Goal: Task Accomplishment & Management: Manage account settings

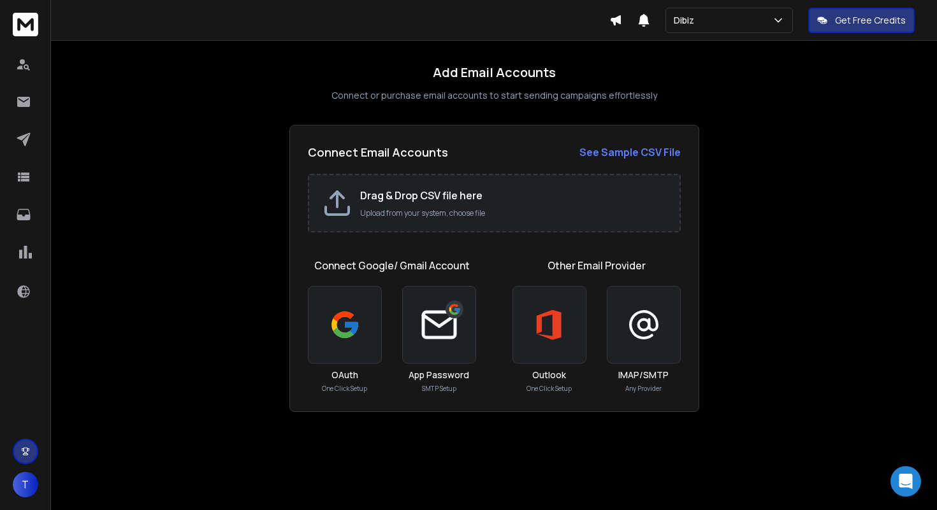
click at [29, 120] on div at bounding box center [25, 180] width 29 height 257
click at [28, 131] on link at bounding box center [23, 139] width 25 height 25
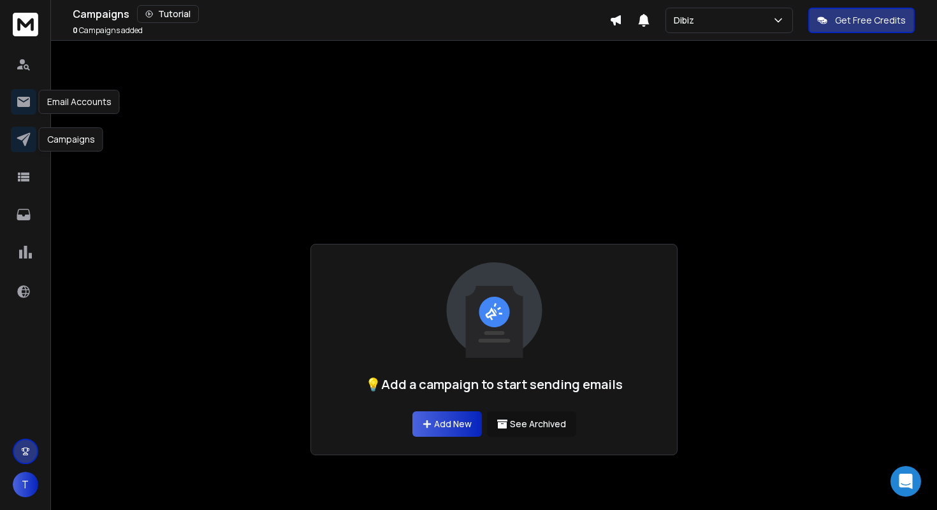
click at [24, 105] on icon at bounding box center [23, 102] width 13 height 10
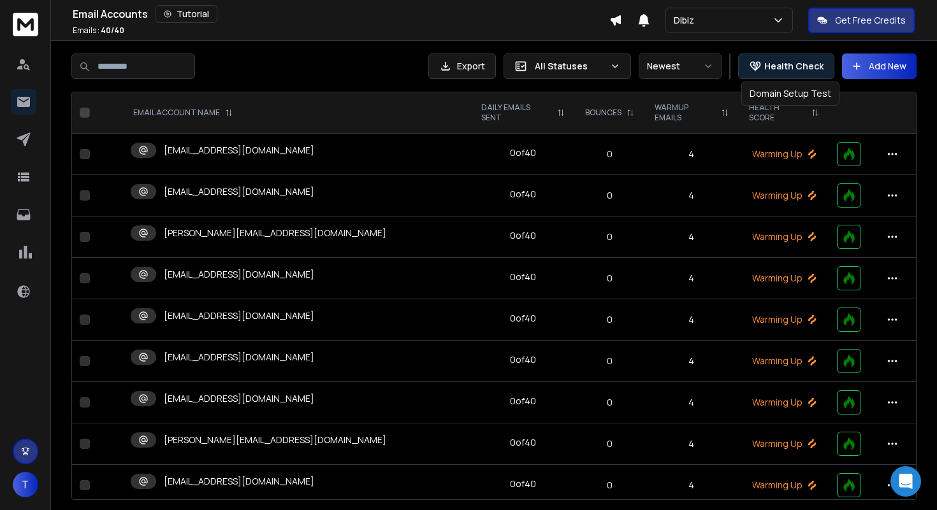
click at [777, 78] on button "Health Check" at bounding box center [786, 66] width 96 height 25
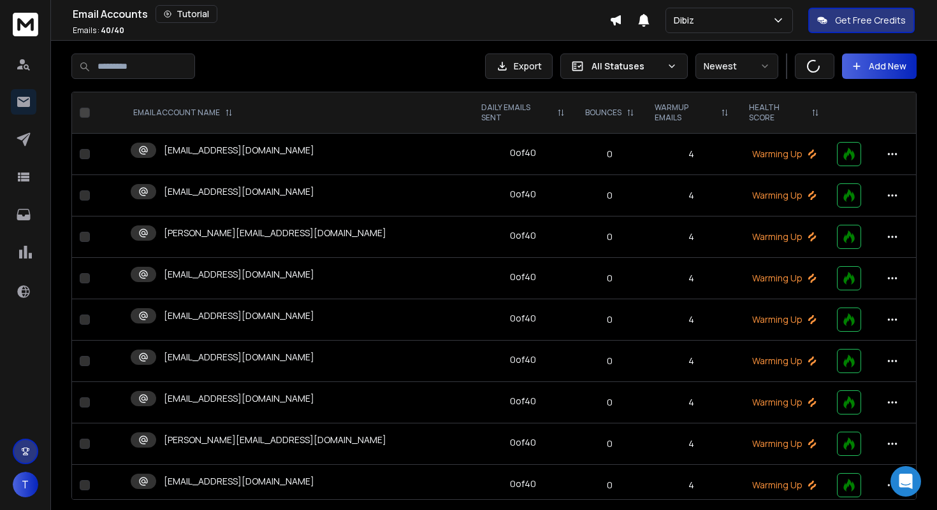
click at [213, 154] on p "[EMAIL_ADDRESS][DOMAIN_NAME]" at bounding box center [239, 150] width 150 height 13
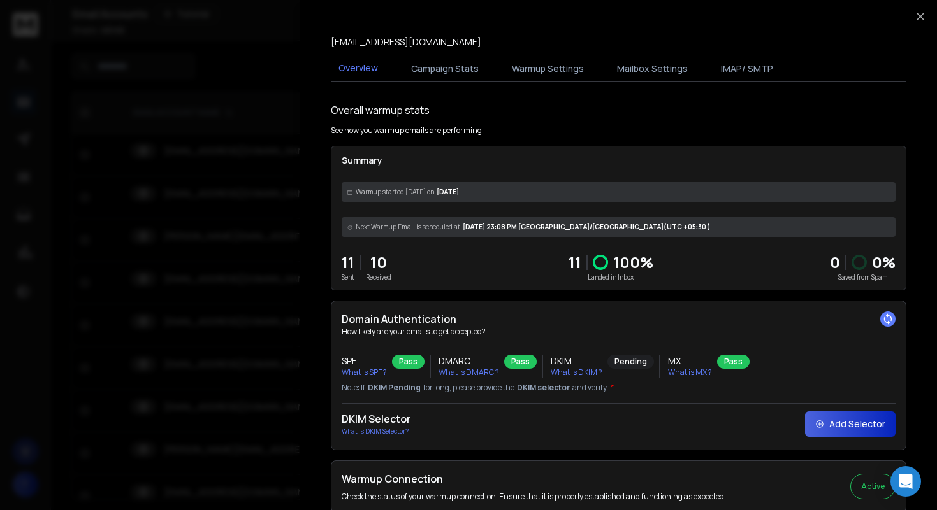
click at [426, 68] on button "Campaign Stats" at bounding box center [444, 69] width 83 height 28
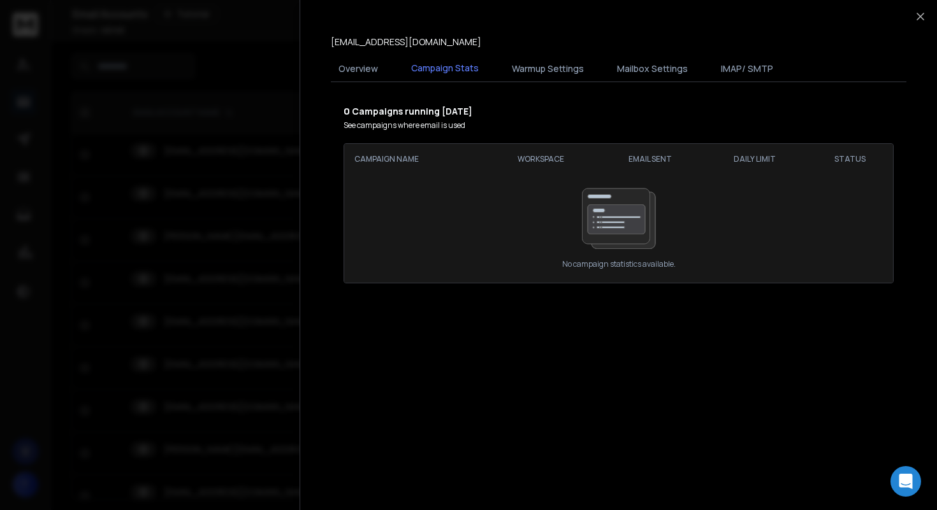
click at [522, 65] on button "Warmup Settings" at bounding box center [547, 69] width 87 height 28
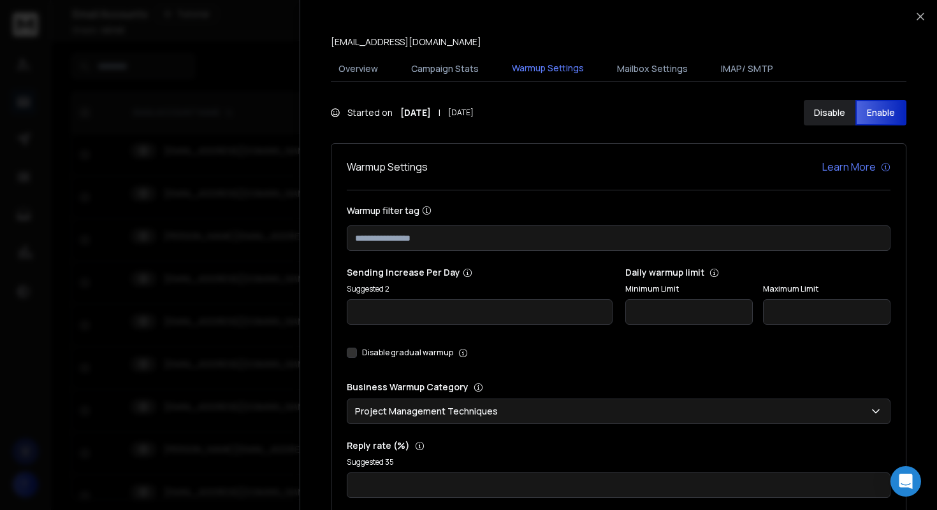
click at [651, 57] on button "Mailbox Settings" at bounding box center [652, 69] width 86 height 28
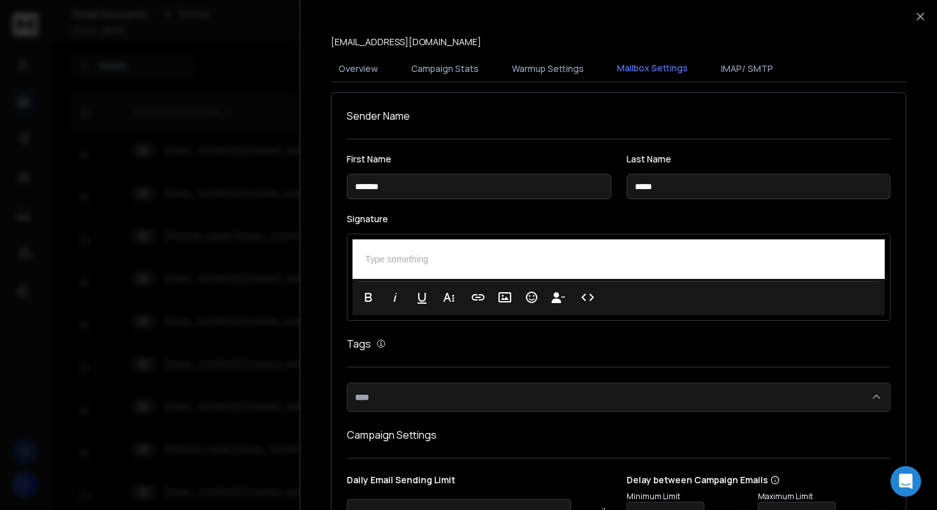
click at [761, 64] on button "IMAP/ SMTP" at bounding box center [747, 69] width 68 height 28
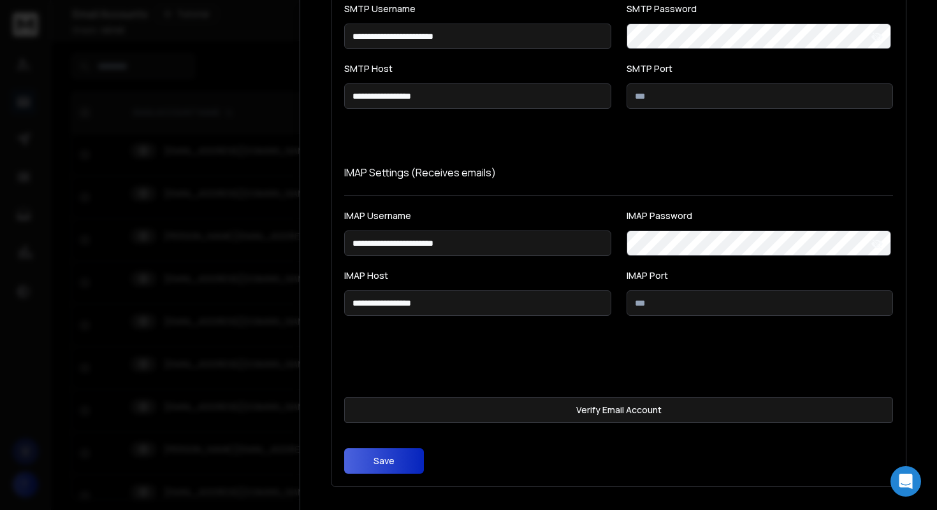
scroll to position [220, 0]
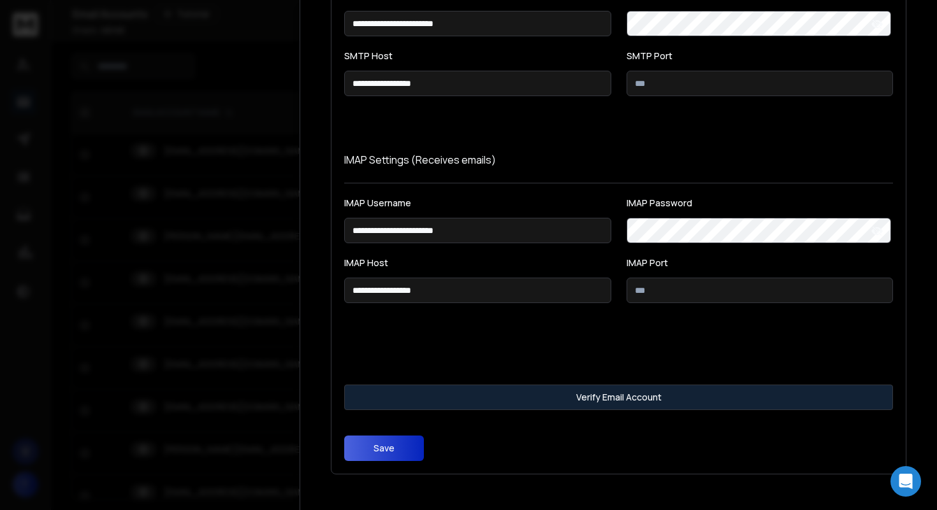
click at [616, 408] on button "Verify Email Account" at bounding box center [618, 397] width 549 height 25
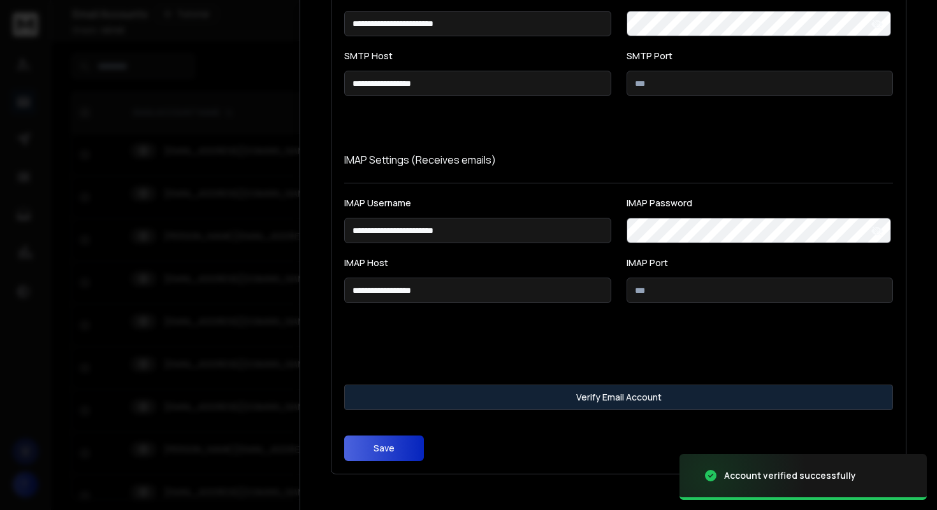
scroll to position [0, 0]
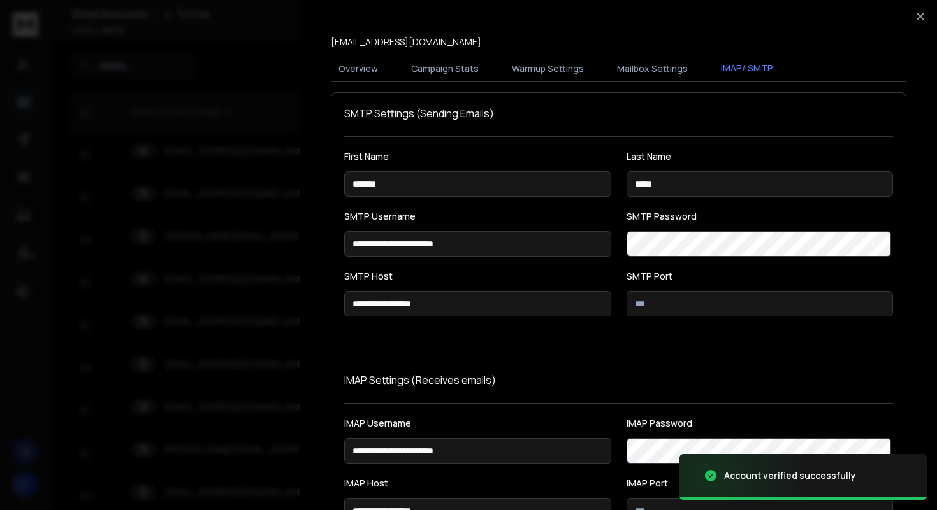
click at [423, 67] on button "Campaign Stats" at bounding box center [444, 69] width 83 height 28
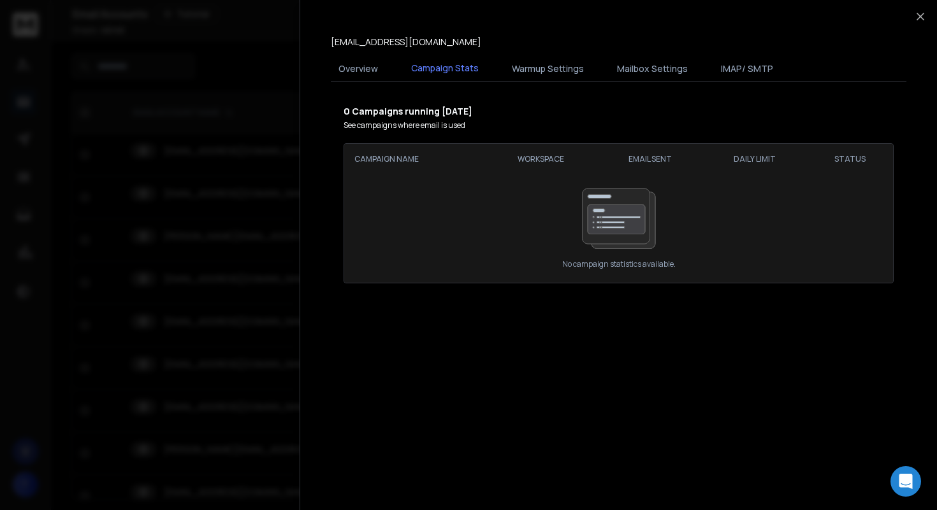
click at [509, 78] on button "Warmup Settings" at bounding box center [547, 69] width 87 height 28
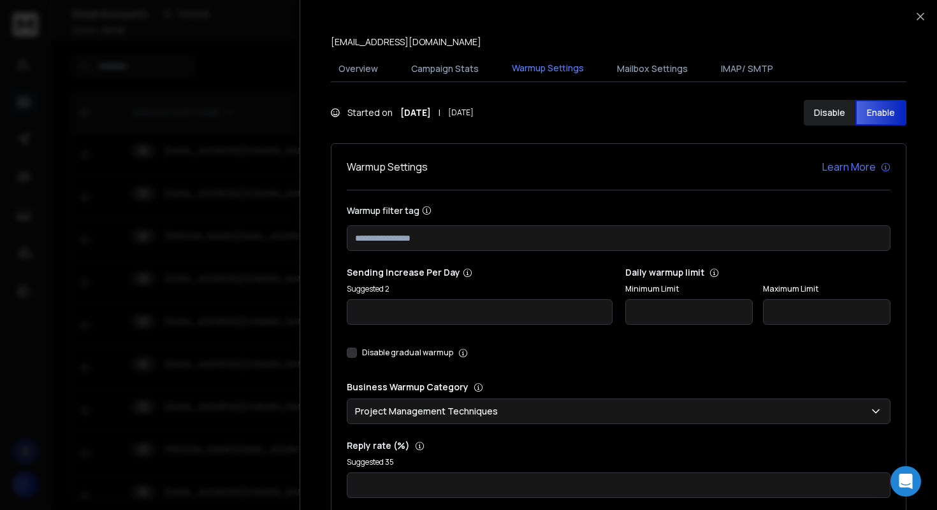
scroll to position [55, 0]
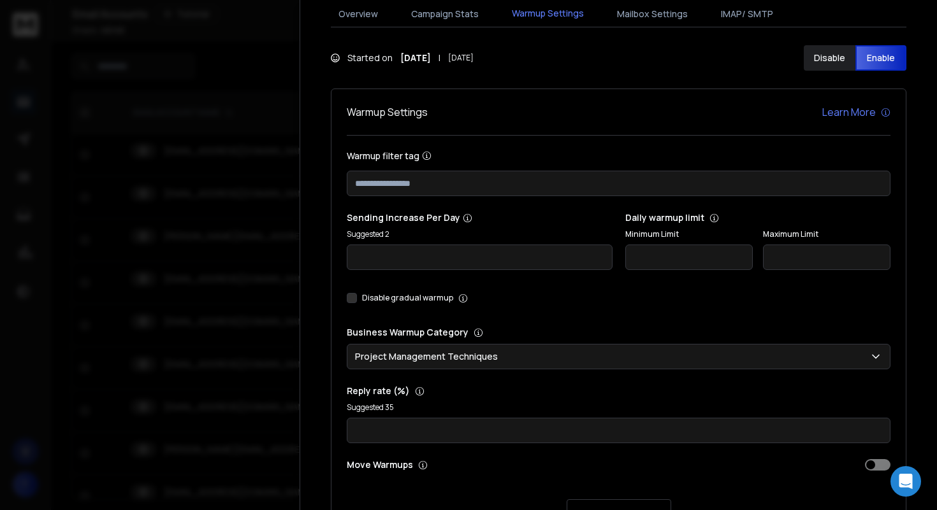
click at [464, 196] on form "Warmup Settings Learn More Warmup filter tag Sending Increase Per Day Suggested…" at bounding box center [618, 346] width 543 height 485
click at [462, 187] on input at bounding box center [618, 183] width 543 height 25
click at [257, 225] on div at bounding box center [468, 255] width 937 height 510
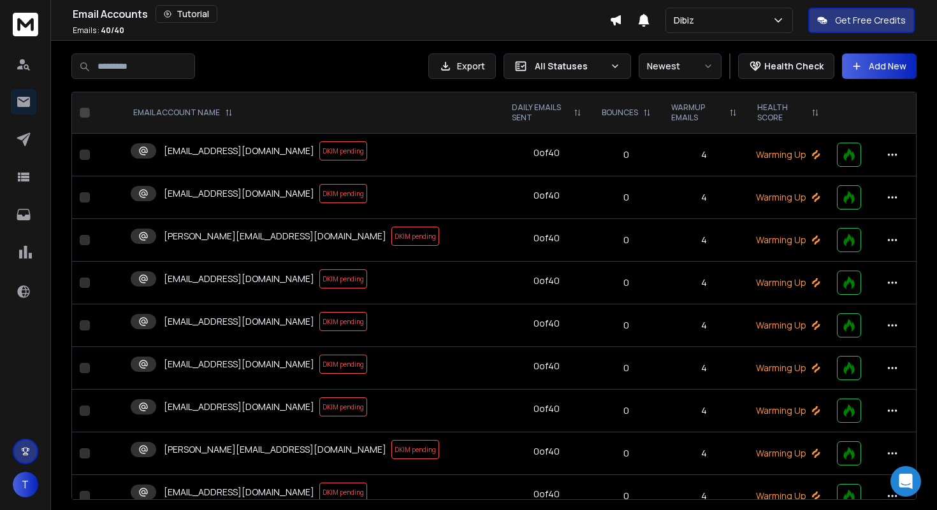
click at [319, 153] on span "DKIM pending" at bounding box center [343, 150] width 48 height 19
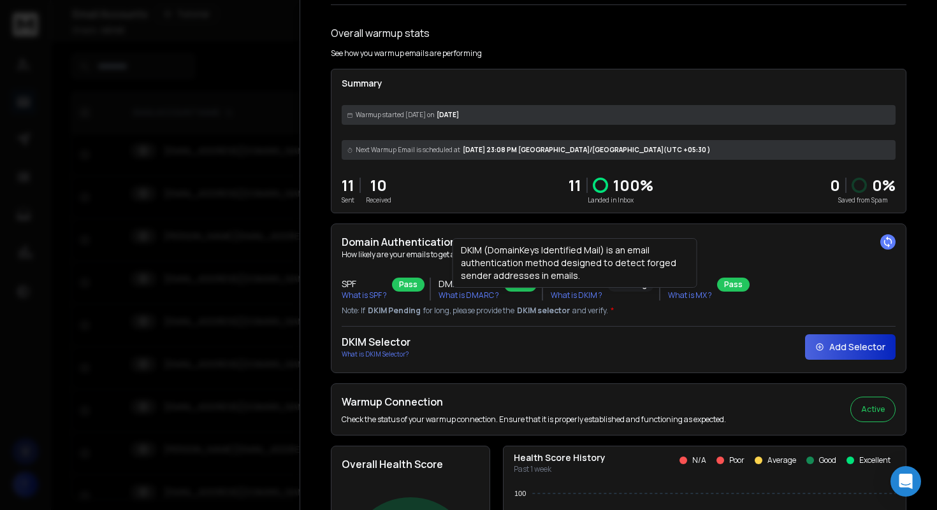
scroll to position [76, 0]
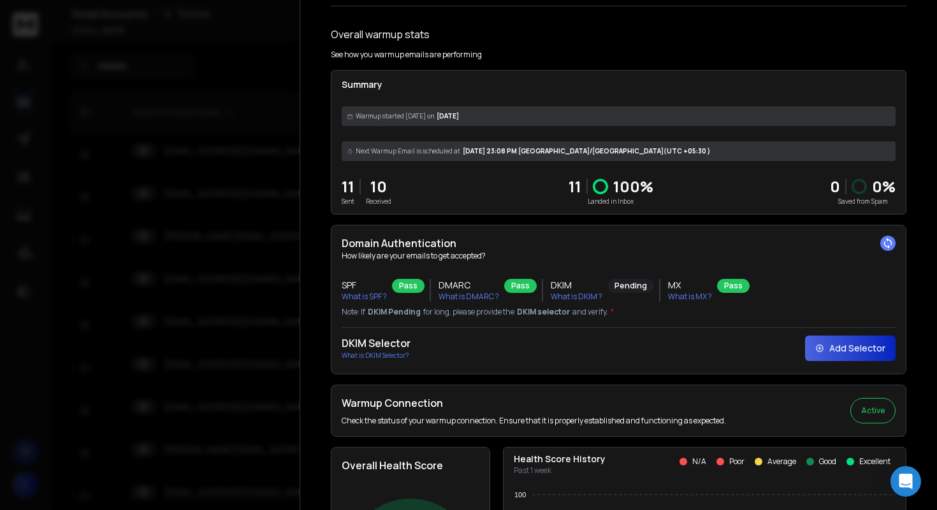
click at [823, 354] on button "Add Selector" at bounding box center [850, 348] width 90 height 25
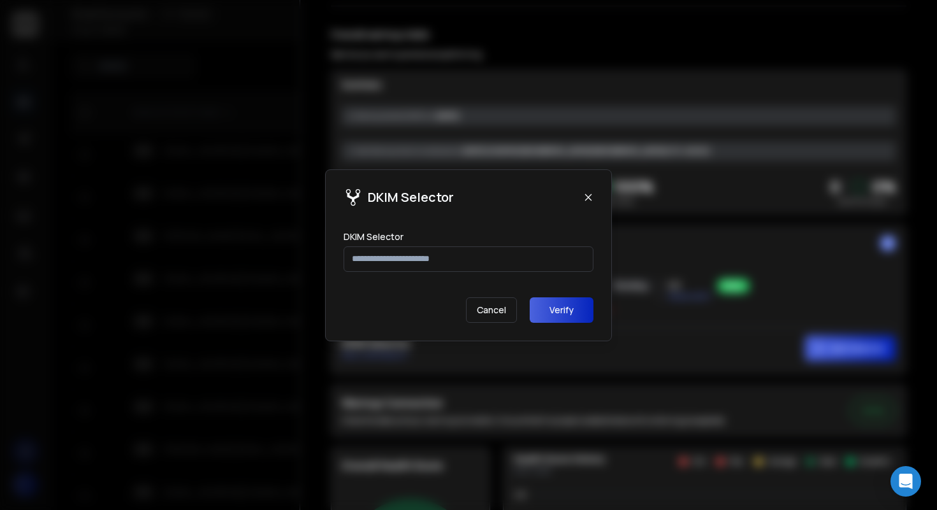
click at [481, 254] on input "text" at bounding box center [468, 259] width 250 height 25
click at [481, 255] on input "text" at bounding box center [468, 259] width 250 height 25
click at [583, 196] on icon at bounding box center [588, 197] width 10 height 10
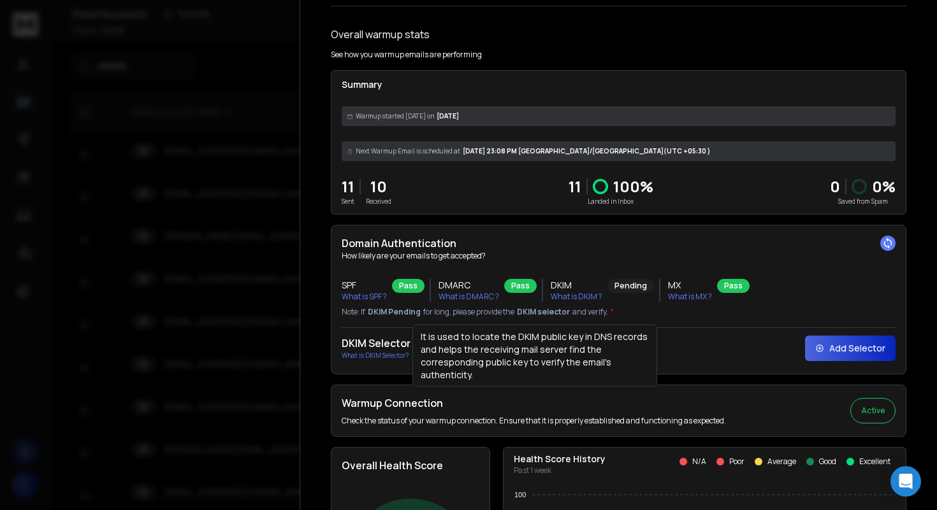
click at [369, 356] on p "What is DKIM Selector?" at bounding box center [376, 356] width 69 height 10
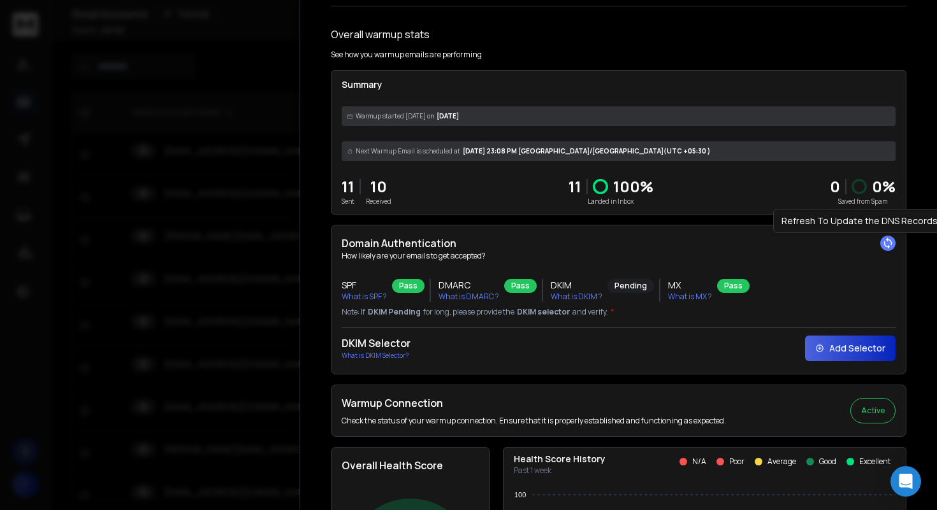
click at [886, 248] on icon at bounding box center [887, 243] width 13 height 13
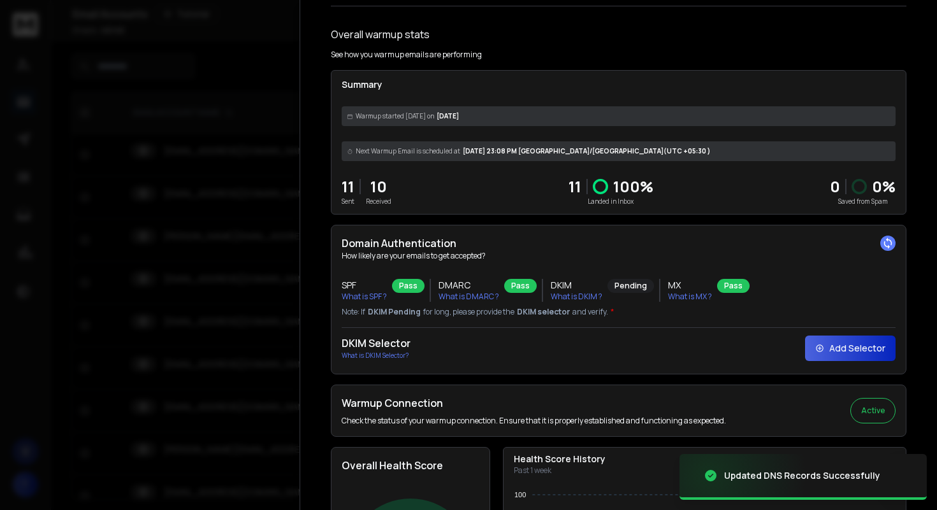
click at [226, 268] on div at bounding box center [468, 255] width 937 height 510
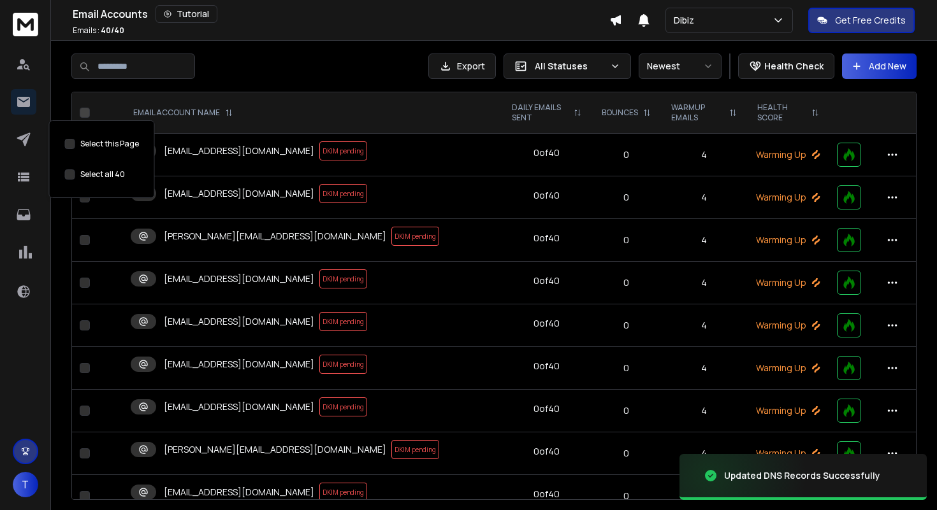
click at [82, 113] on button "Select this Page" at bounding box center [85, 113] width 10 height 10
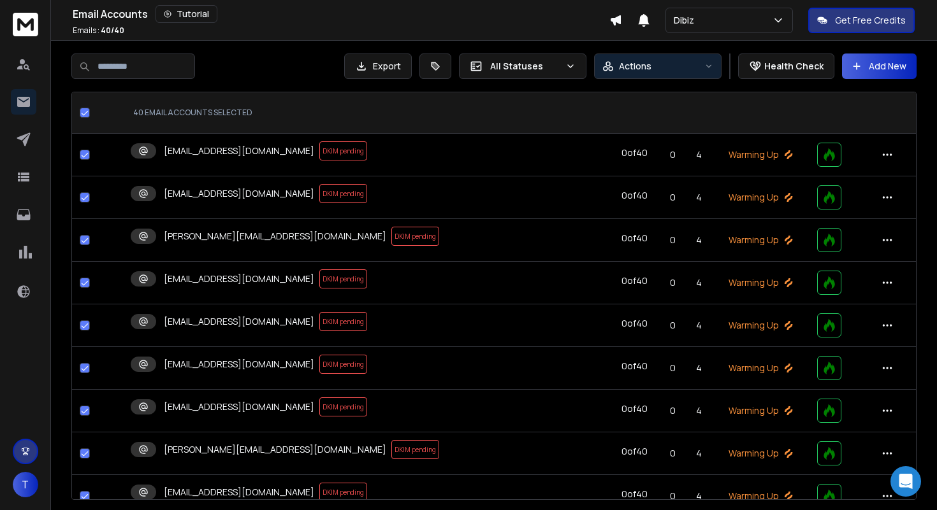
click at [679, 69] on div "Actions" at bounding box center [650, 66] width 97 height 13
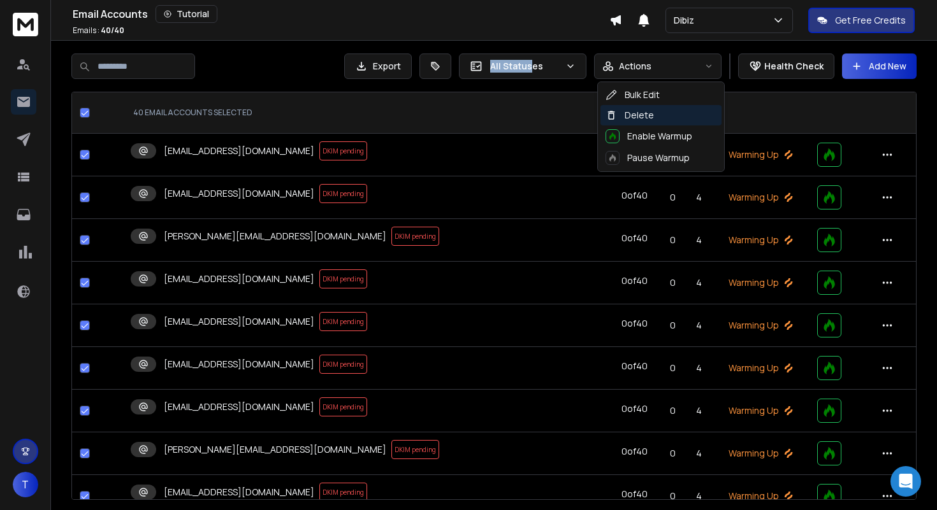
click at [536, 60] on p "All Statuses" at bounding box center [525, 66] width 70 height 13
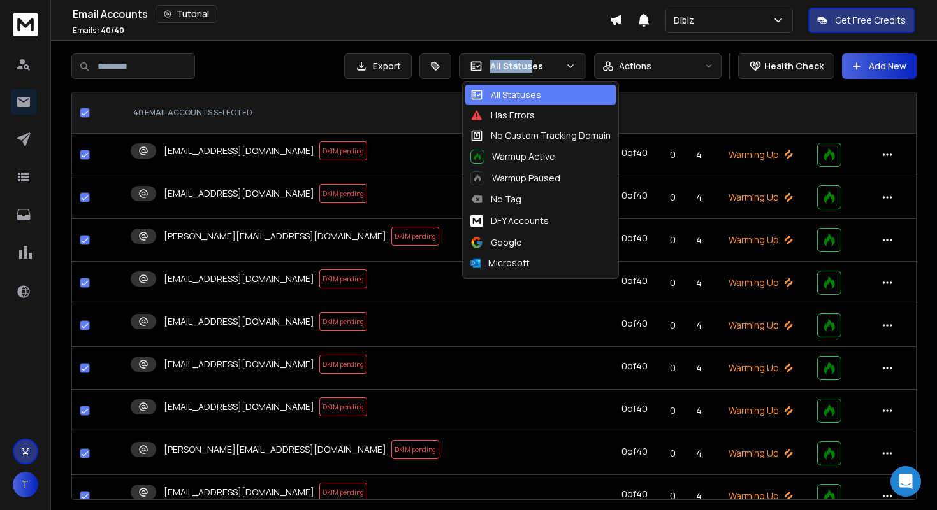
click at [536, 60] on p "All Statuses" at bounding box center [525, 66] width 70 height 13
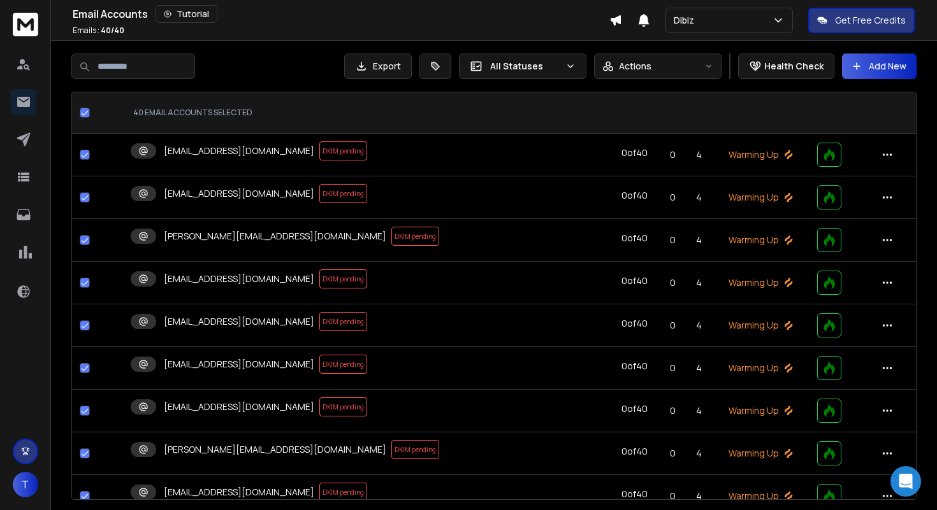
click at [298, 79] on div "Export All Statuses Actions Health Check Add New 40 EMAIL ACCOUNTS SELECTED [EM…" at bounding box center [493, 277] width 845 height 447
click at [795, 70] on p "Health Check" at bounding box center [793, 66] width 59 height 13
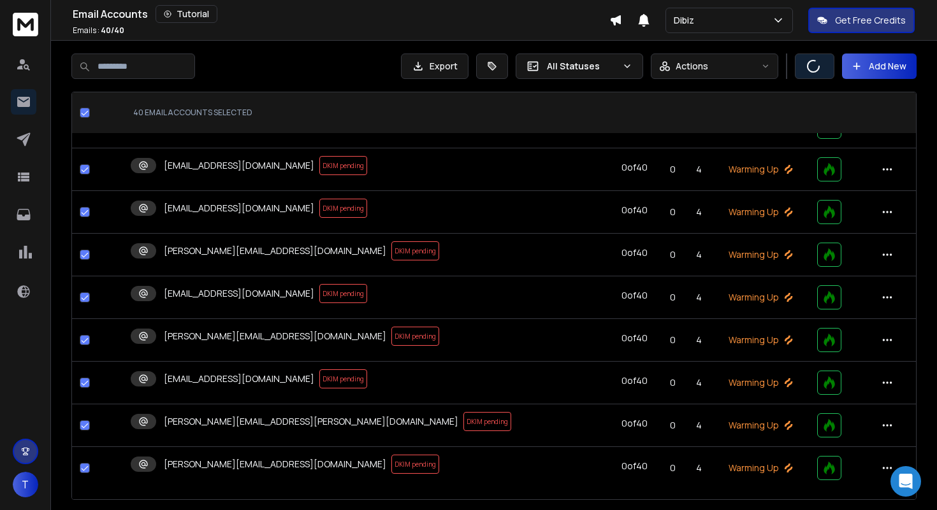
scroll to position [0, 0]
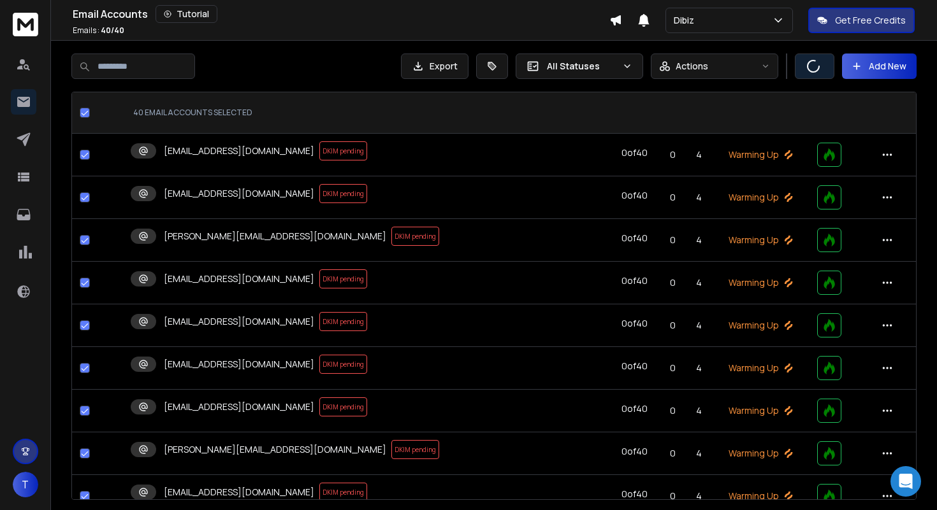
click at [561, 73] on div "All Statuses" at bounding box center [578, 66] width 127 height 25
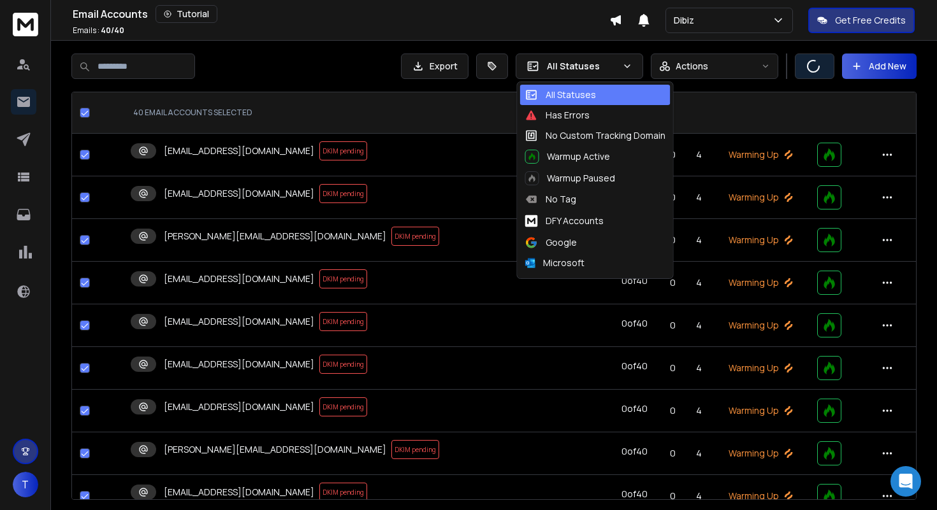
click at [561, 73] on div "All Statuses" at bounding box center [578, 66] width 127 height 25
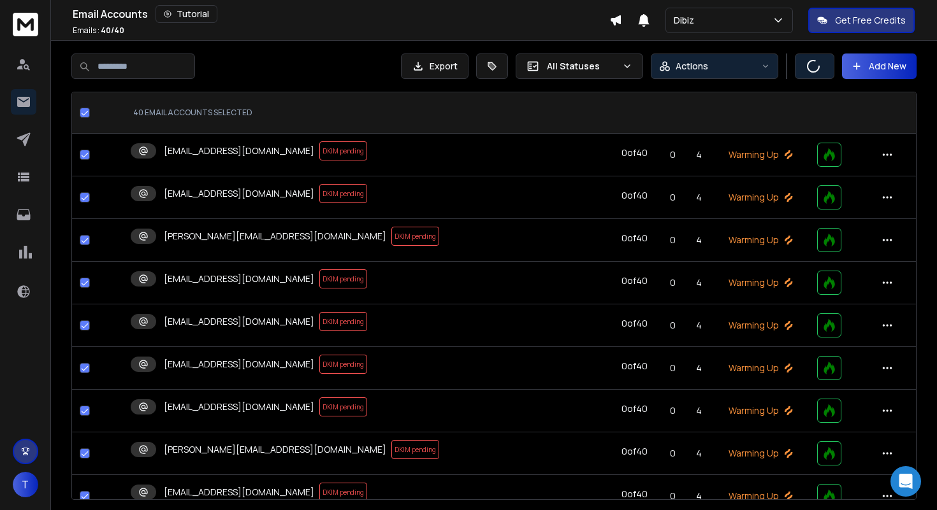
click at [679, 70] on div "Actions" at bounding box center [707, 66] width 97 height 13
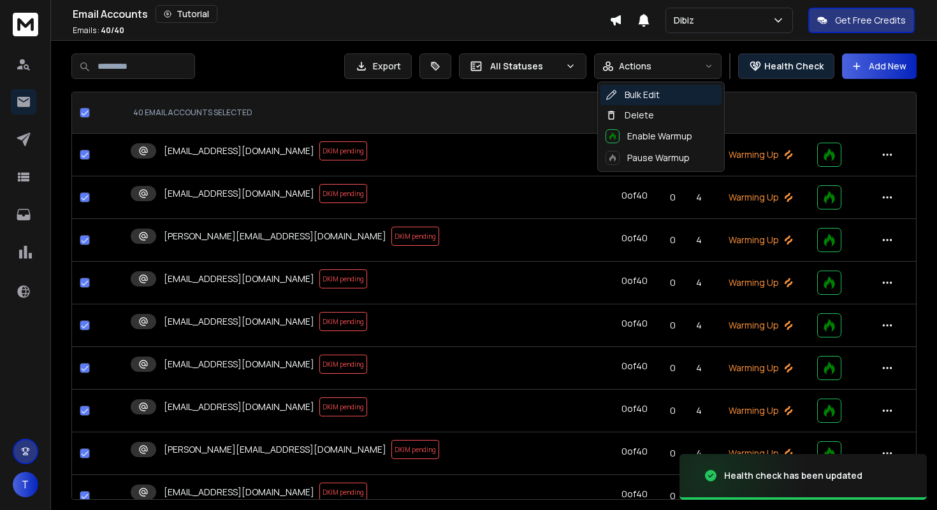
click at [681, 99] on div "Bulk Edit" at bounding box center [660, 95] width 121 height 20
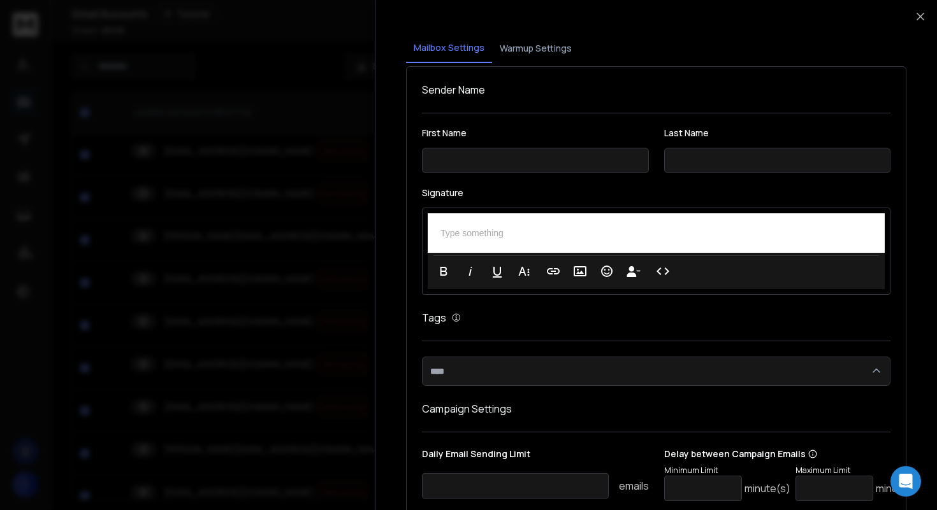
click at [550, 49] on button "Warmup Settings" at bounding box center [535, 48] width 87 height 28
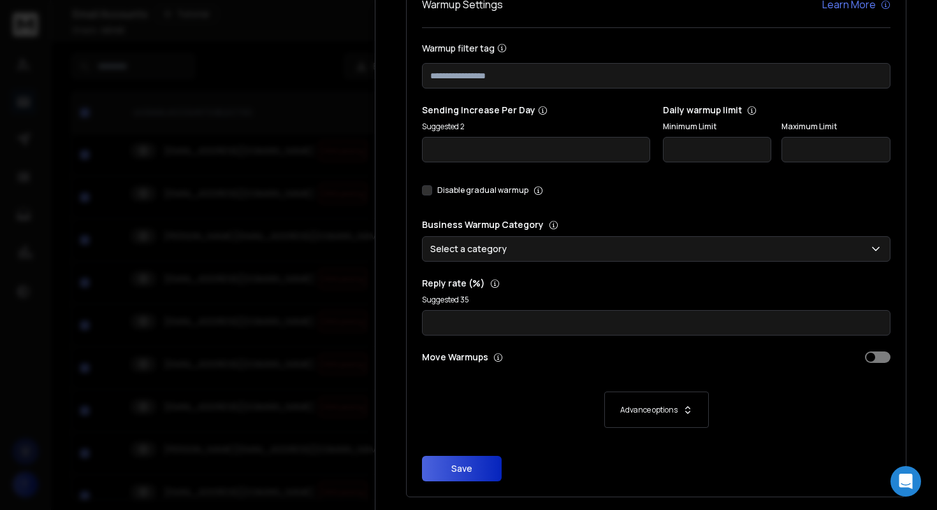
scroll to position [140, 0]
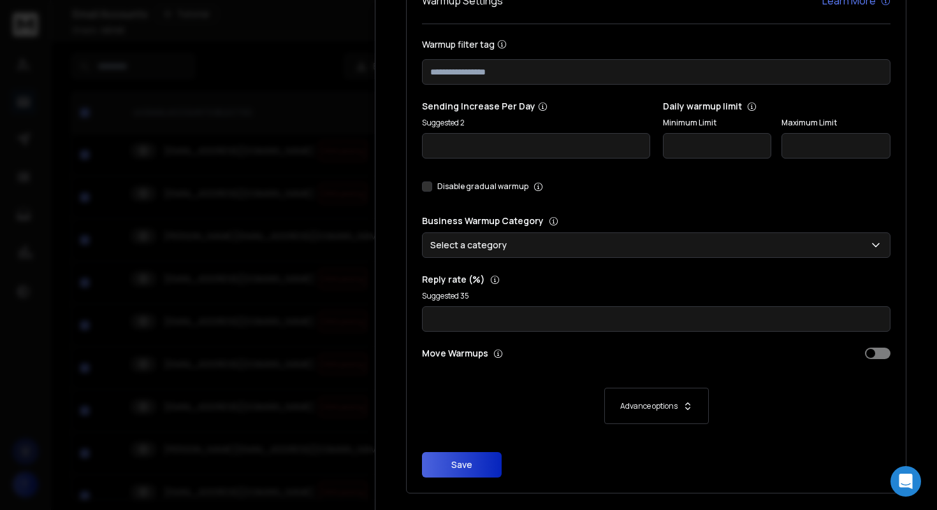
click at [542, 68] on input at bounding box center [656, 71] width 468 height 25
click at [529, 38] on form "Warmup Settings Learn More Warmup filter tag Sending Increase Per Day Suggested…" at bounding box center [656, 235] width 468 height 485
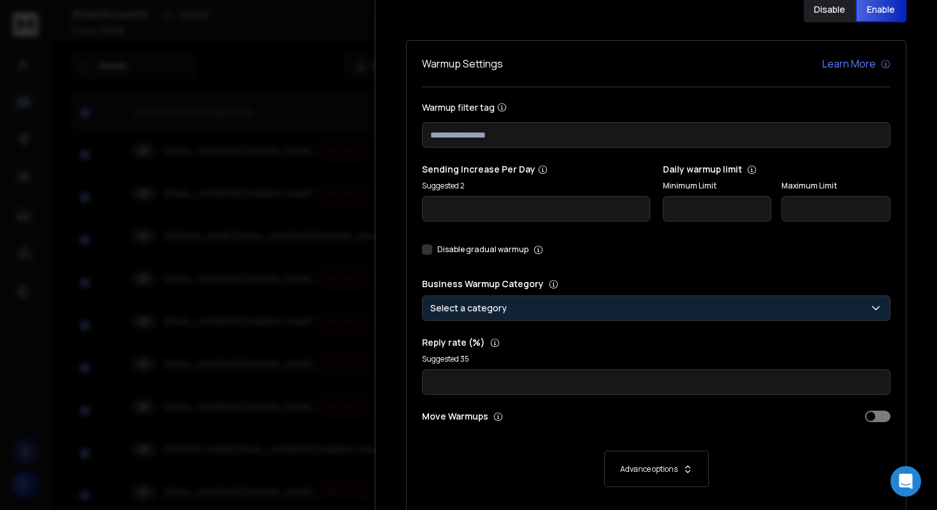
scroll to position [159, 0]
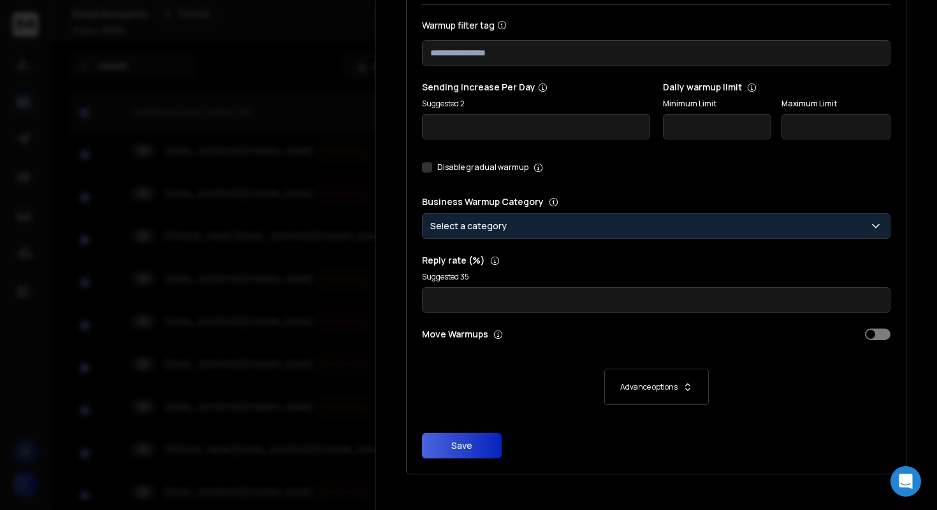
click at [533, 225] on div "Select a category" at bounding box center [656, 226] width 452 height 13
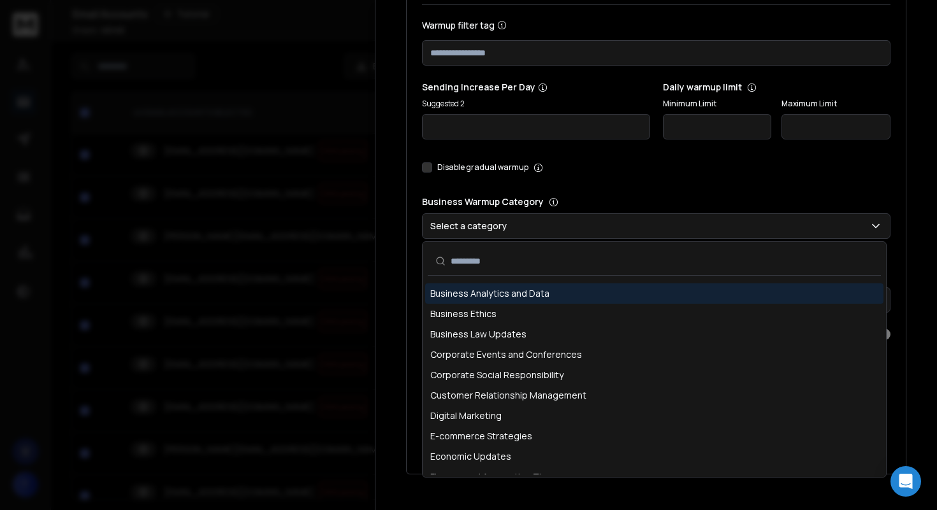
click at [529, 219] on div at bounding box center [468, 255] width 937 height 510
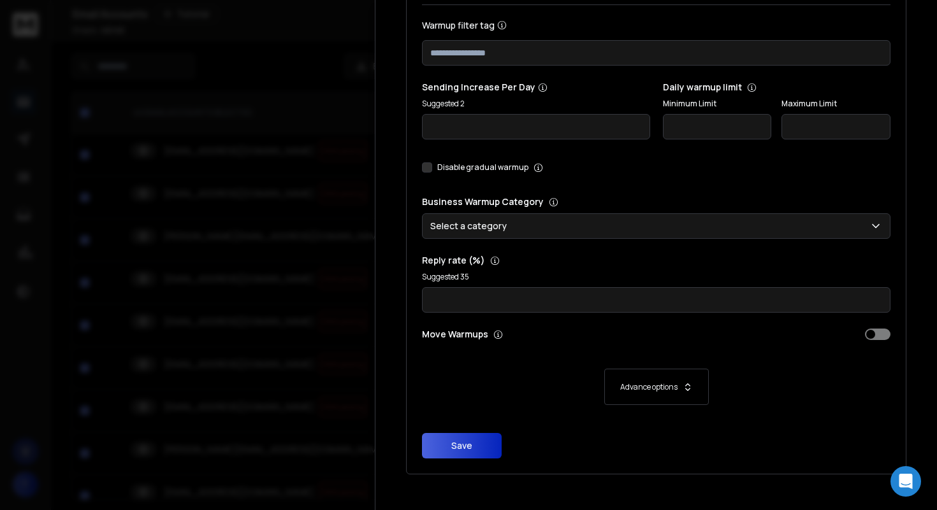
click at [608, 390] on div "Advance options" at bounding box center [656, 387] width 104 height 36
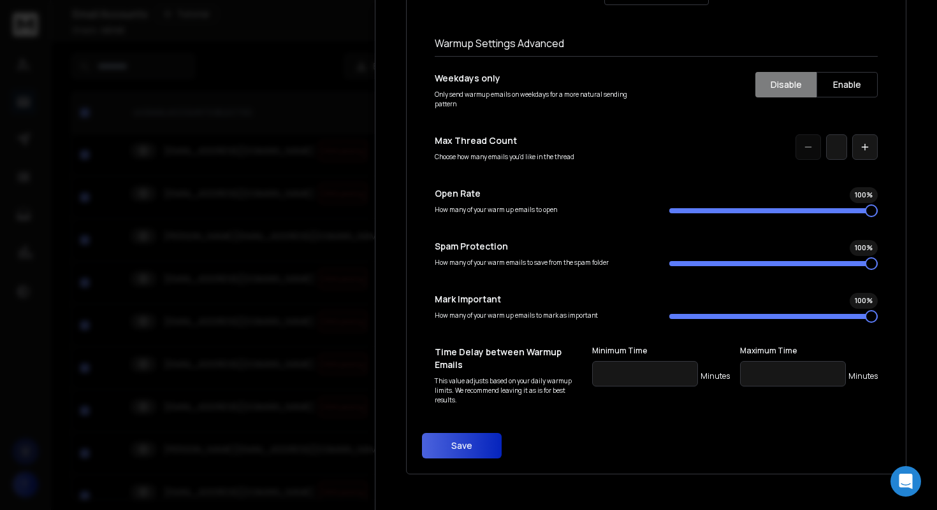
scroll to position [0, 0]
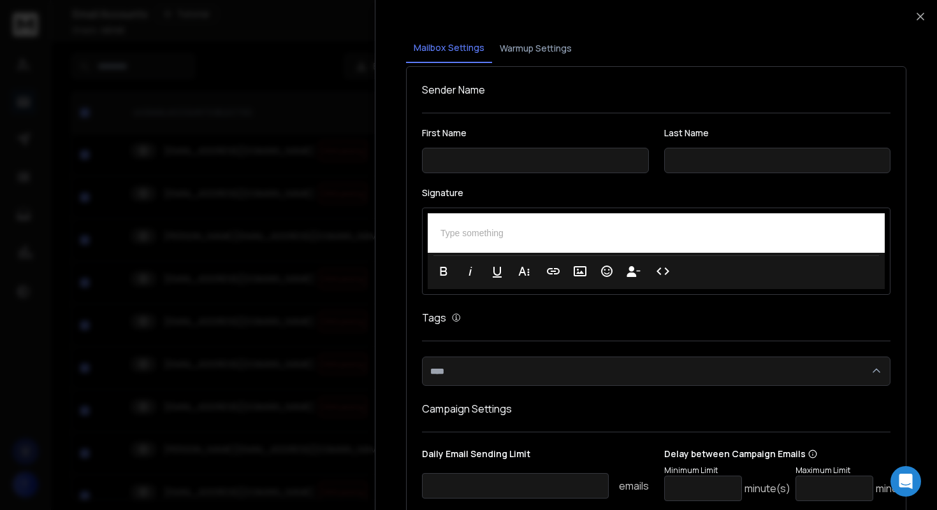
click at [447, 56] on button "Mailbox Settings" at bounding box center [449, 48] width 86 height 29
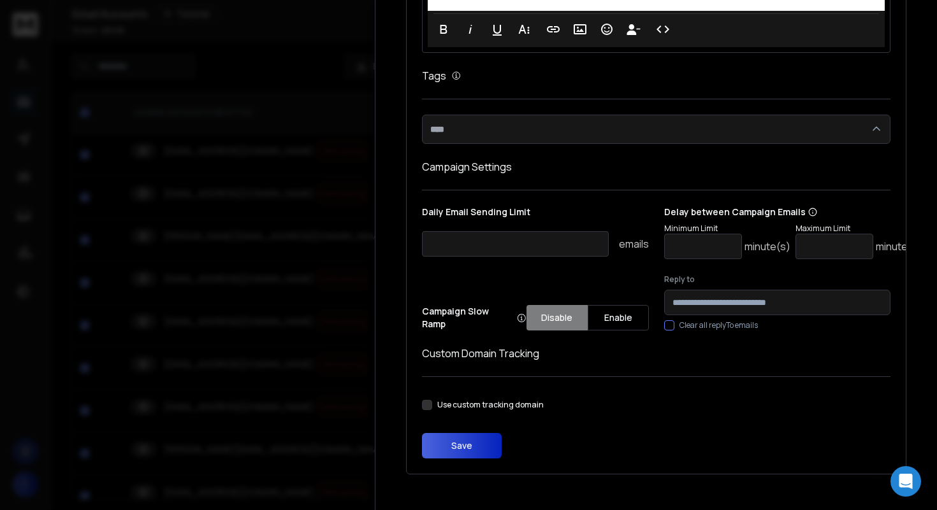
click at [210, 230] on div at bounding box center [468, 255] width 937 height 510
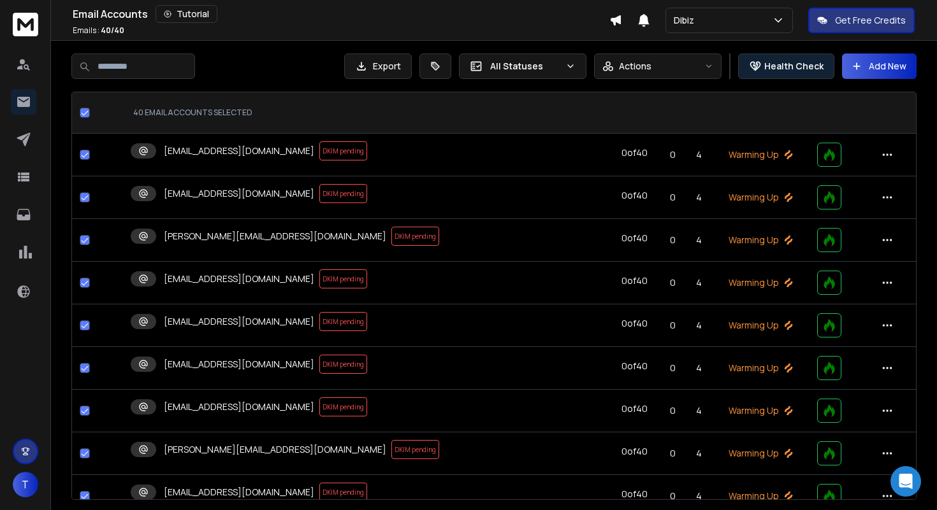
click at [86, 118] on th at bounding box center [97, 112] width 51 height 41
click at [86, 113] on button "Select this Page" at bounding box center [85, 113] width 10 height 10
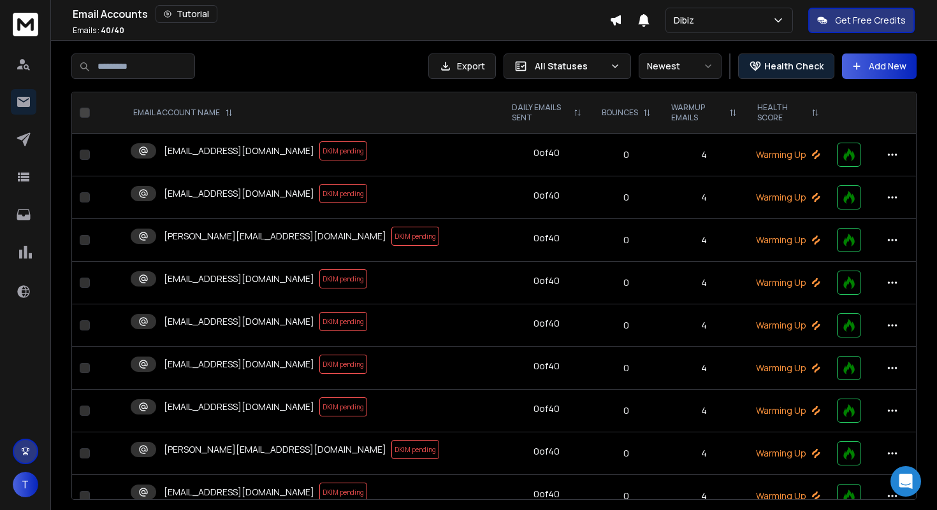
click at [895, 155] on button at bounding box center [892, 155] width 32 height 22
click at [894, 155] on button at bounding box center [892, 155] width 32 height 22
click at [319, 157] on span "DKIM pending" at bounding box center [343, 150] width 48 height 19
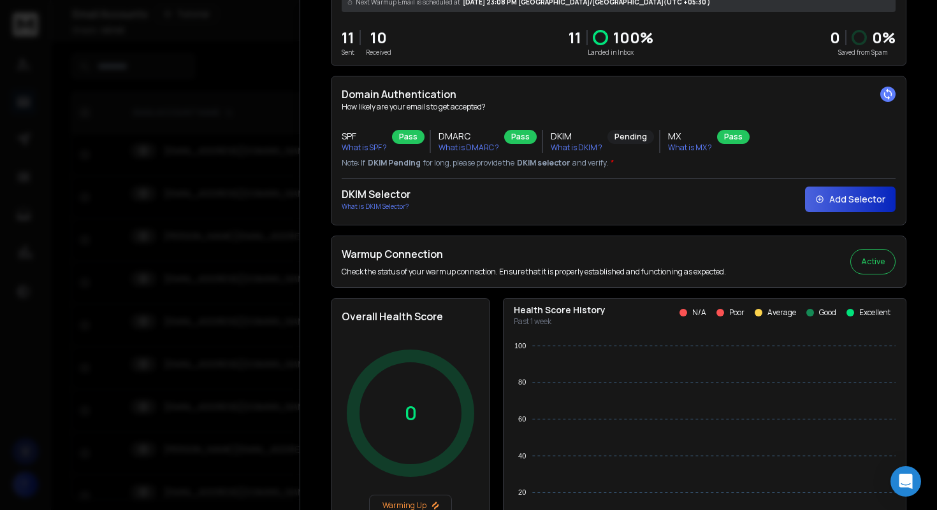
scroll to position [0, 0]
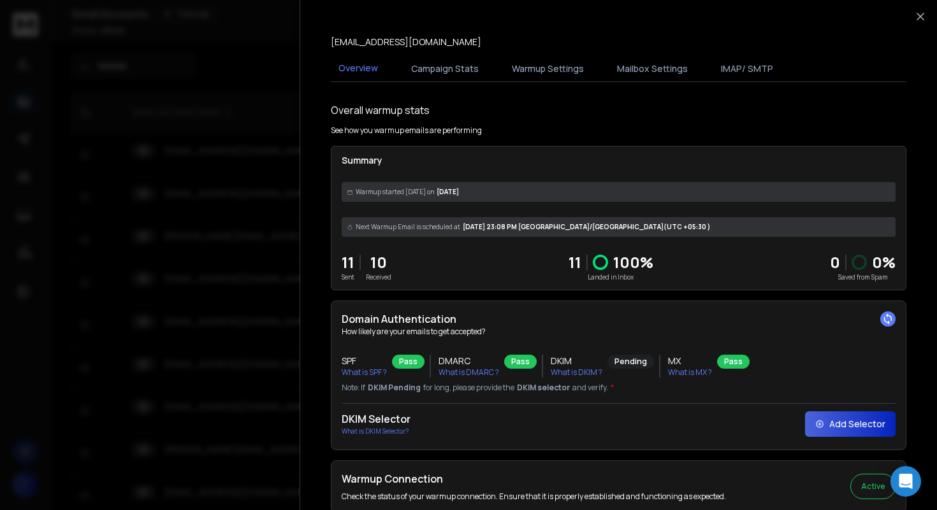
click at [637, 68] on button "Mailbox Settings" at bounding box center [652, 69] width 86 height 28
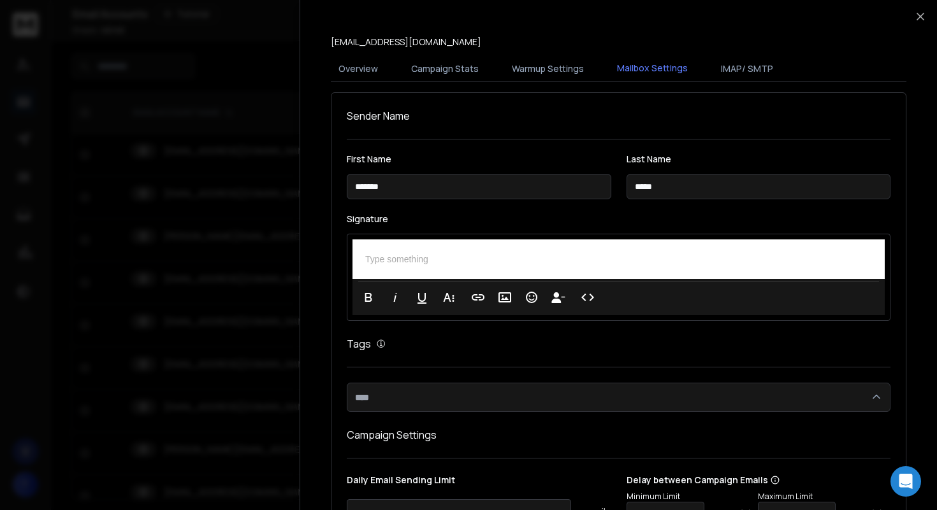
click at [754, 68] on button "IMAP/ SMTP" at bounding box center [747, 69] width 68 height 28
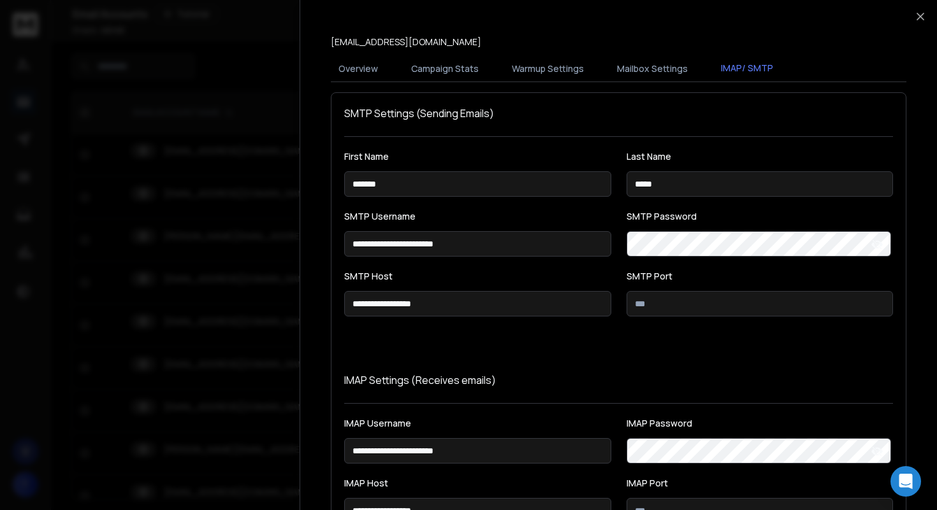
scroll to position [220, 0]
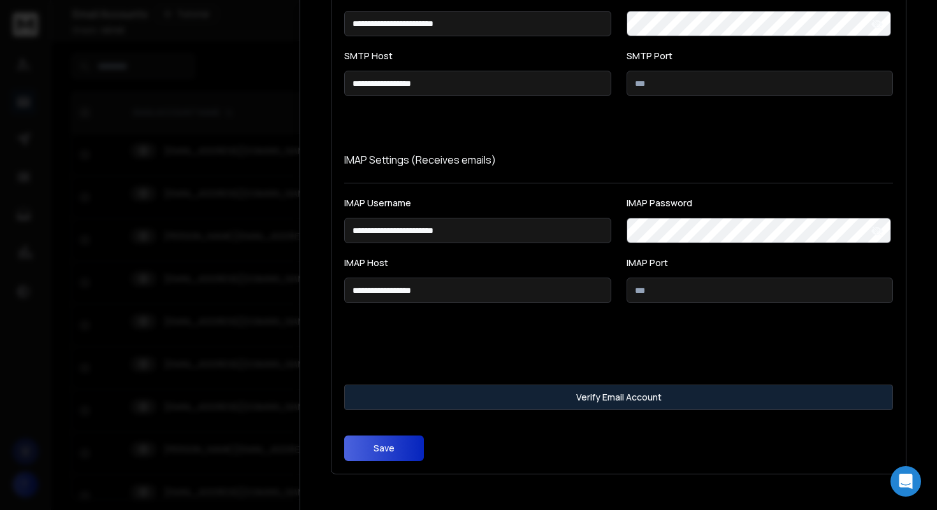
click at [608, 386] on button "Verify Email Account" at bounding box center [618, 397] width 549 height 25
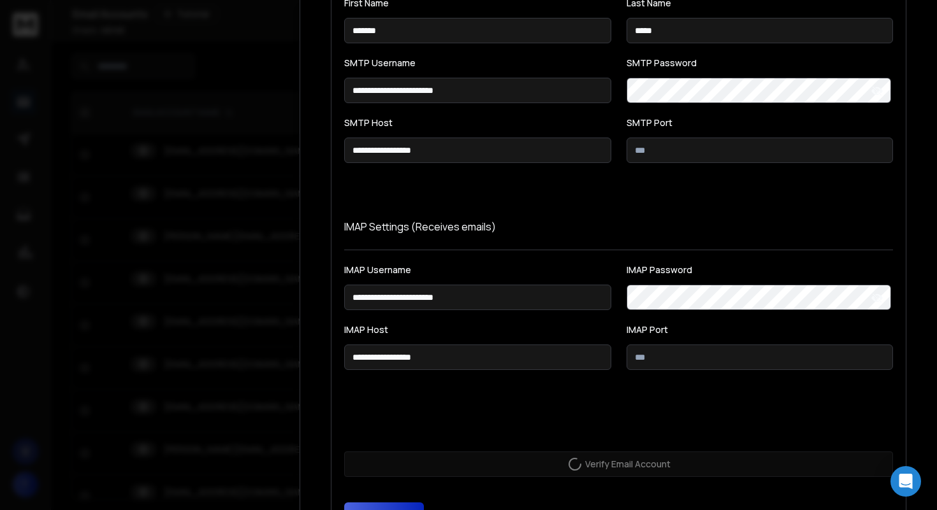
scroll to position [0, 0]
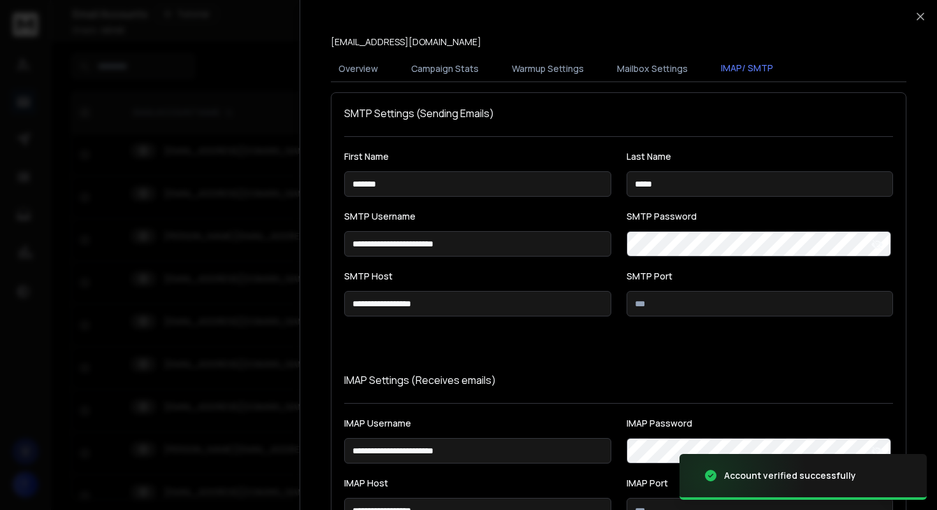
click at [374, 72] on button "Overview" at bounding box center [358, 69] width 55 height 28
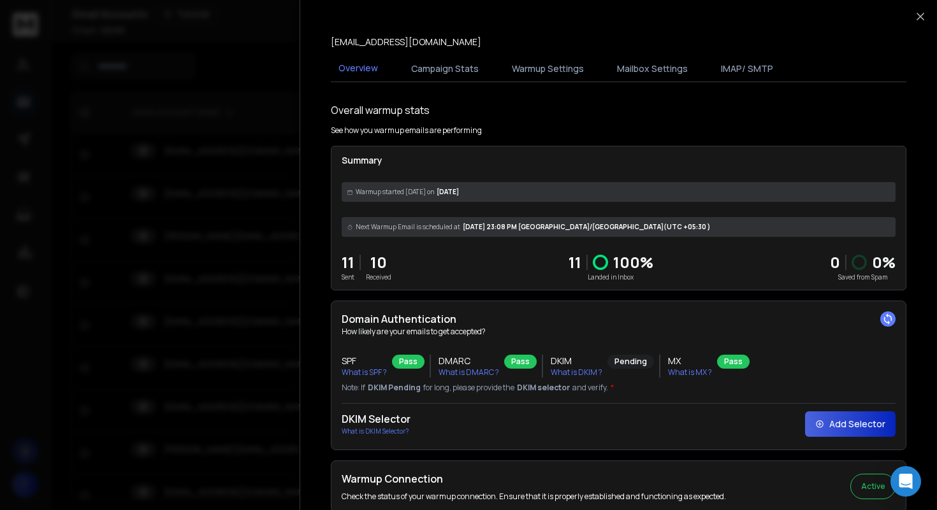
click at [455, 72] on button "Campaign Stats" at bounding box center [444, 69] width 83 height 28
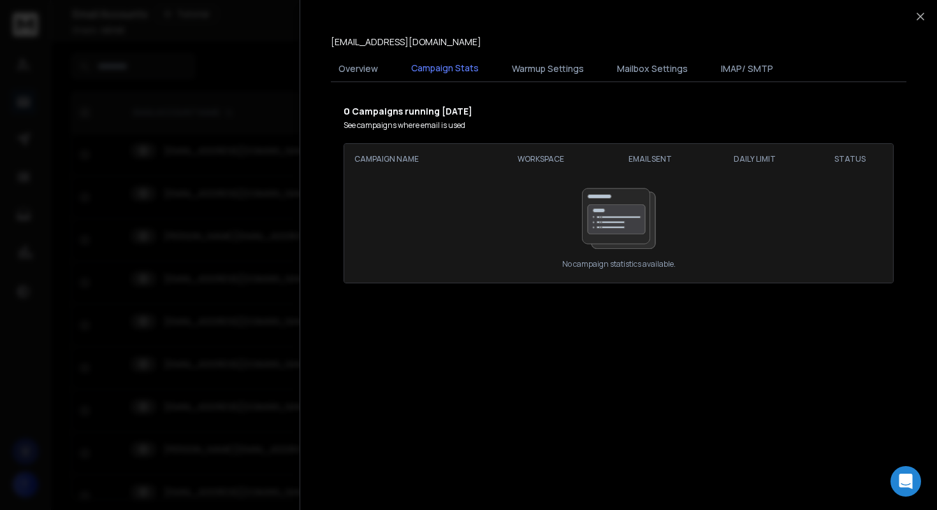
click at [362, 68] on button "Overview" at bounding box center [358, 69] width 55 height 28
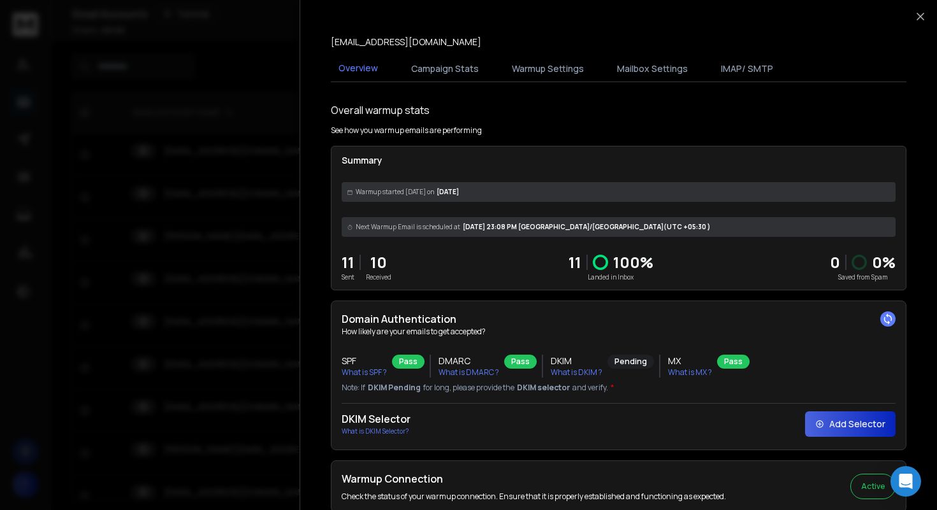
scroll to position [134, 0]
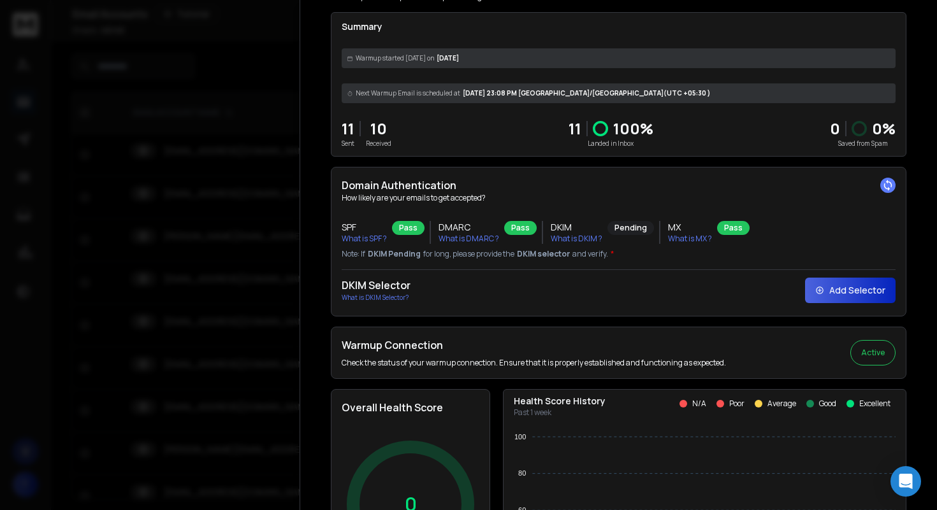
click at [587, 245] on div "Domain Authentication How likely are your emails to get accepted? SPF What is S…" at bounding box center [619, 221] width 554 height 87
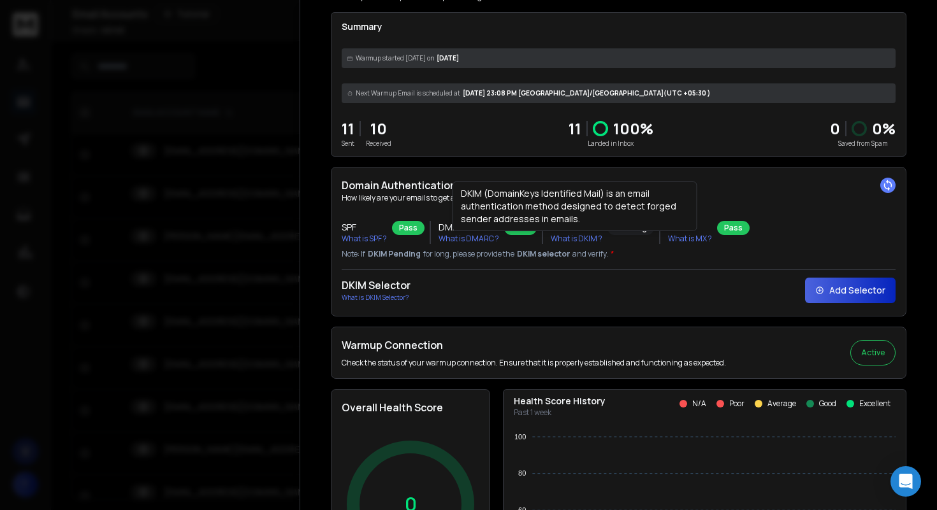
click at [581, 235] on p "What is DKIM ?" at bounding box center [576, 239] width 52 height 10
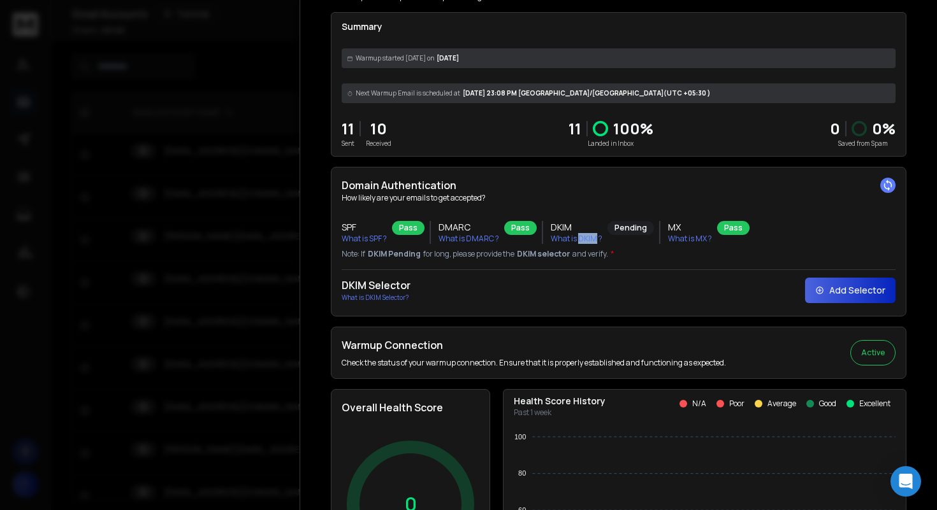
click at [581, 235] on p "What is DKIM ?" at bounding box center [576, 239] width 52 height 10
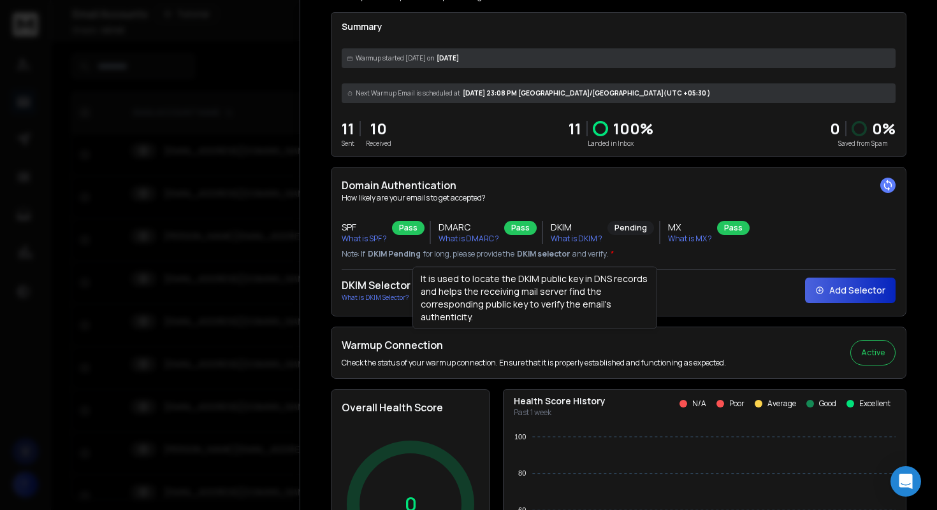
click at [398, 300] on p "What is DKIM Selector?" at bounding box center [376, 298] width 69 height 10
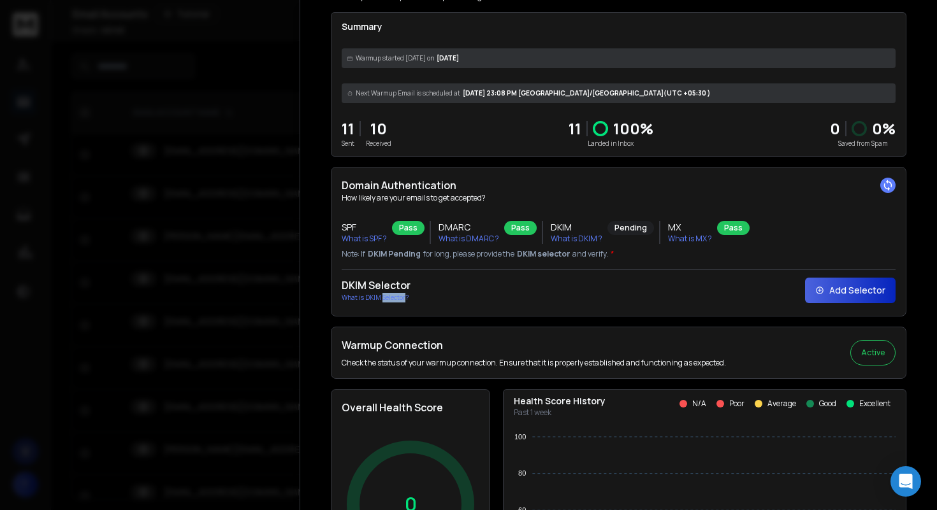
click at [398, 300] on p "What is DKIM Selector?" at bounding box center [376, 298] width 69 height 10
click at [368, 300] on p "What is DKIM Selector?" at bounding box center [376, 298] width 69 height 10
click at [261, 232] on div at bounding box center [468, 255] width 937 height 510
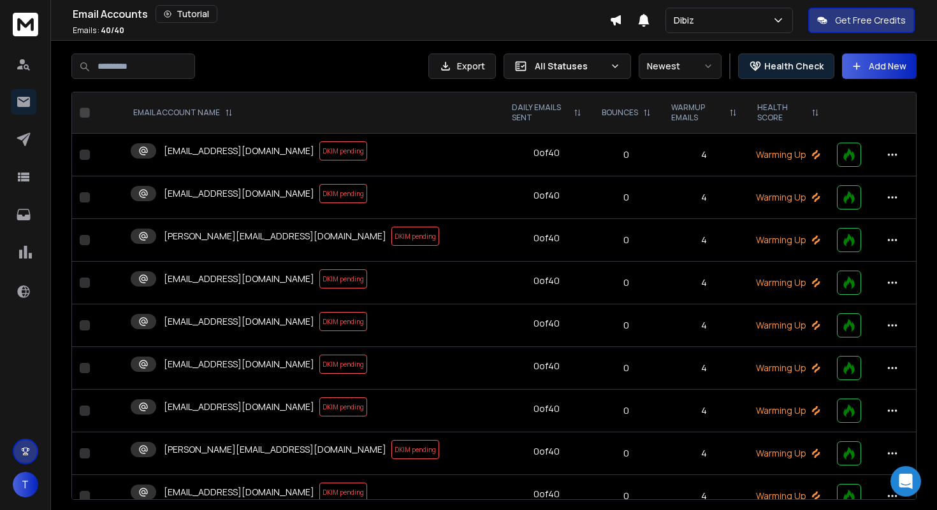
click at [20, 26] on icon at bounding box center [25, 25] width 25 height 24
